Goal: Find specific page/section: Find specific page/section

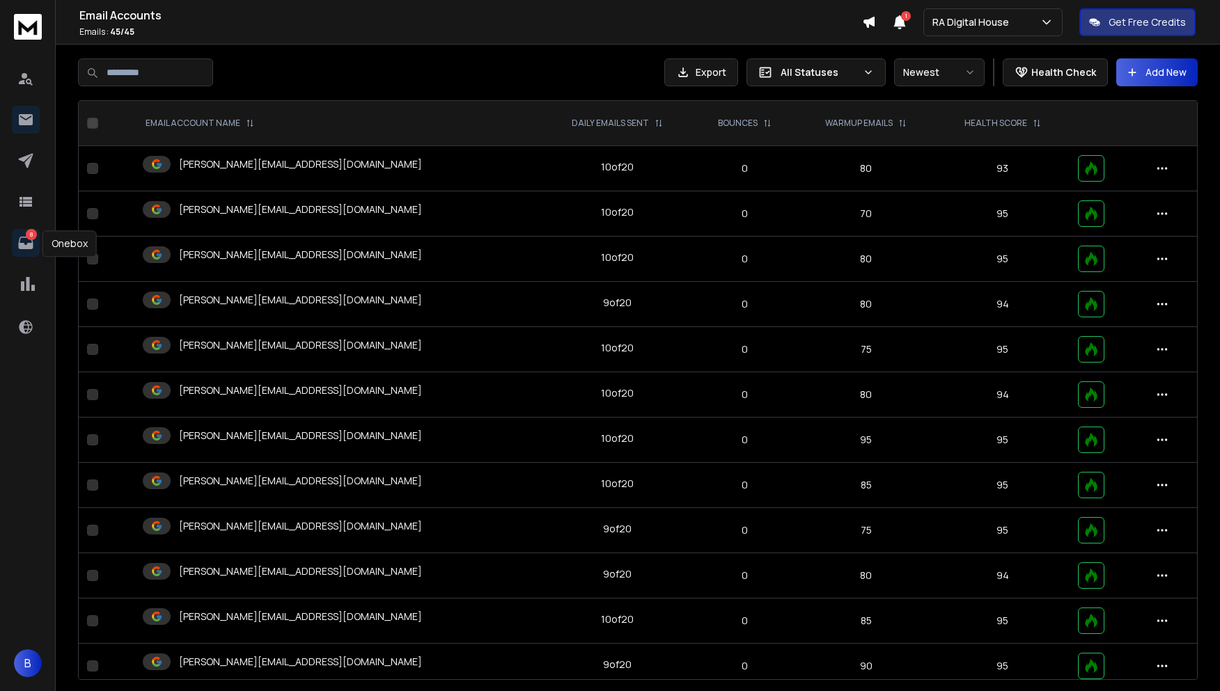
click at [31, 248] on icon at bounding box center [25, 243] width 15 height 13
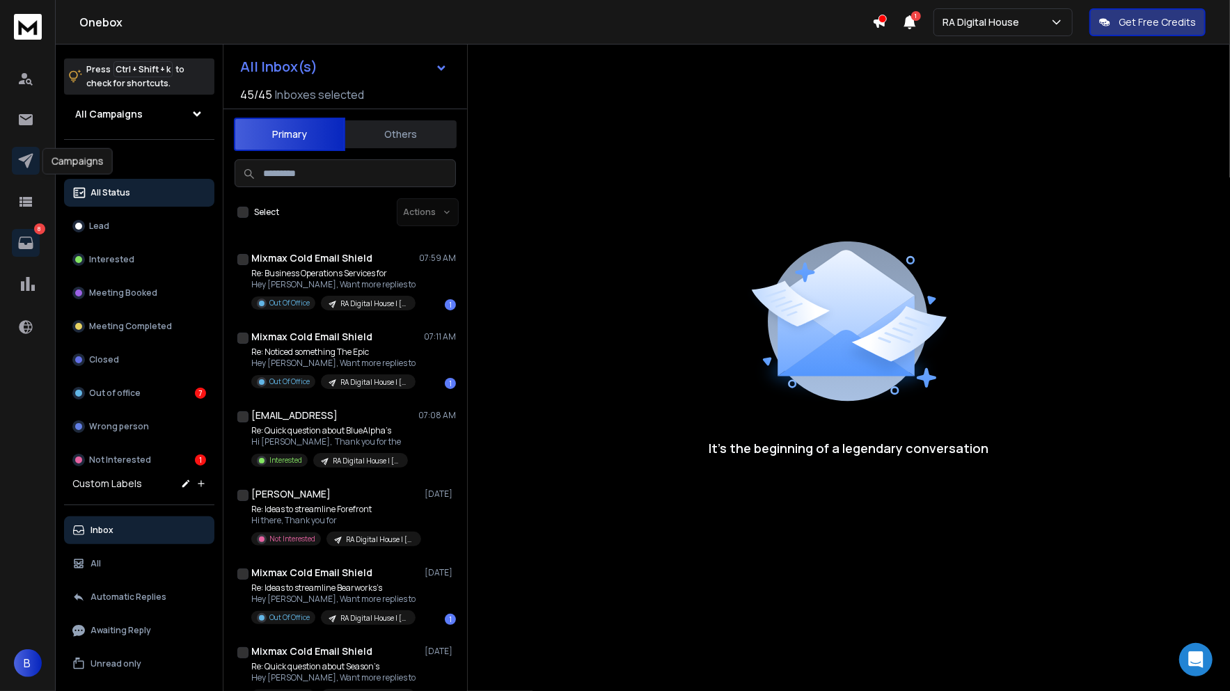
click at [25, 156] on icon at bounding box center [25, 160] width 17 height 17
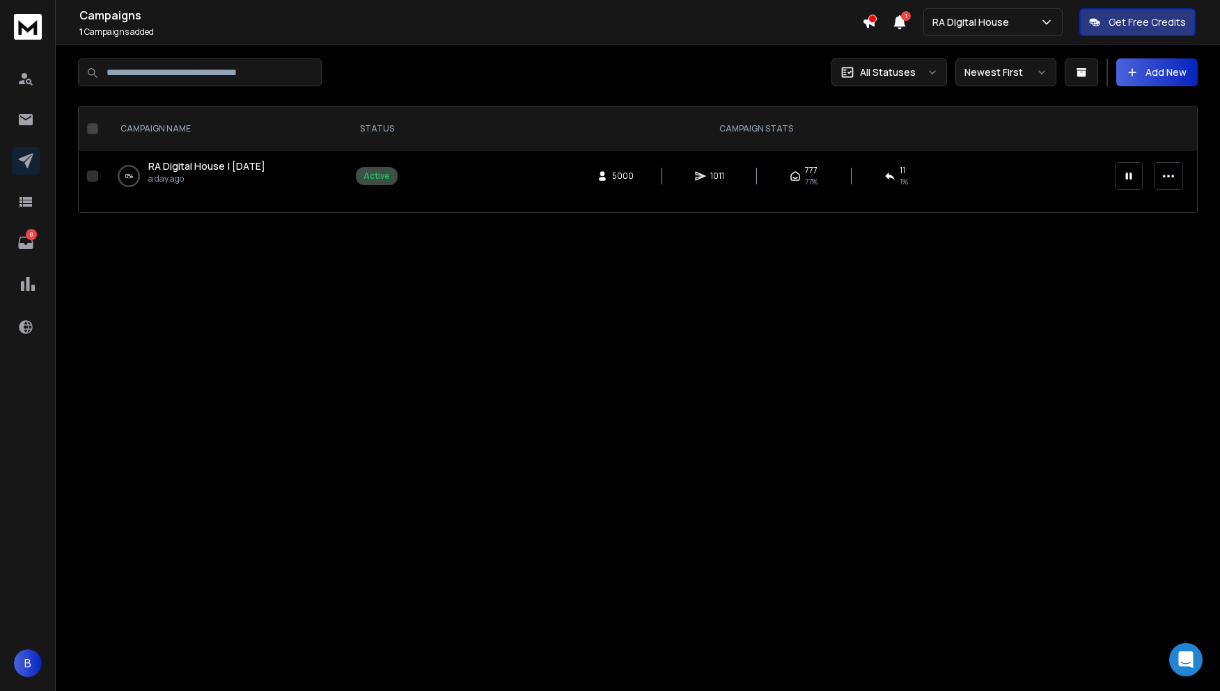
click at [295, 173] on div "0 % RA Digital House | [DATE] a day ago" at bounding box center [226, 175] width 216 height 33
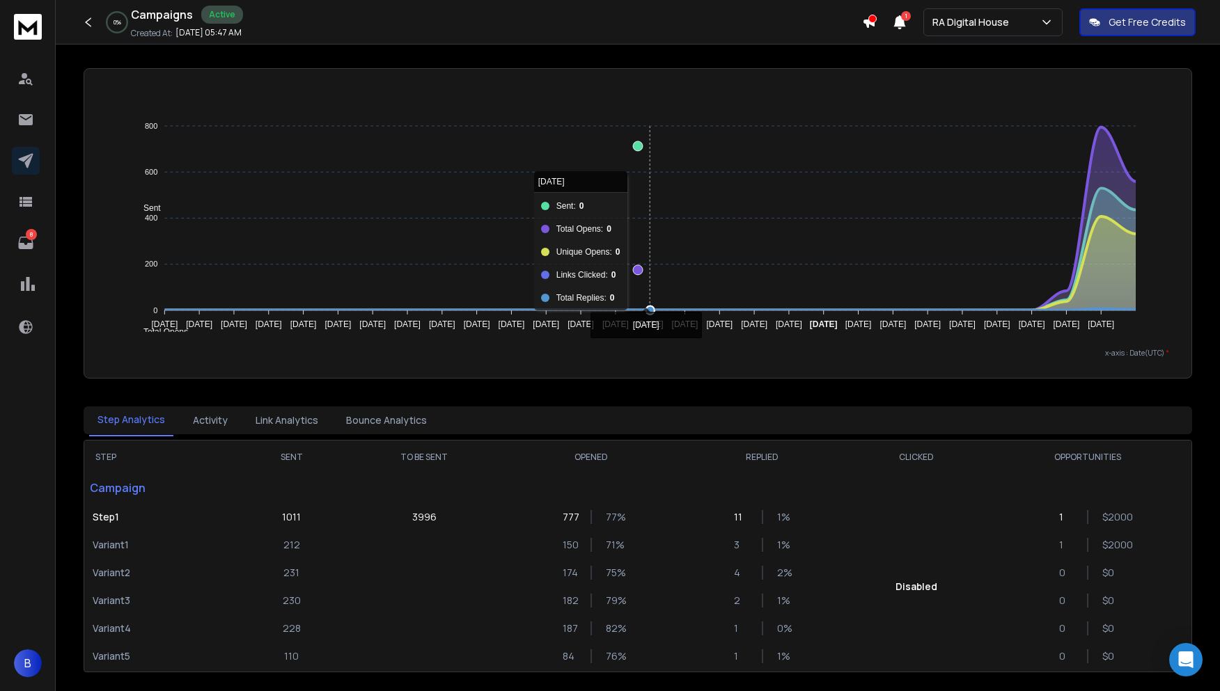
scroll to position [287, 0]
